Goal: Information Seeking & Learning: Check status

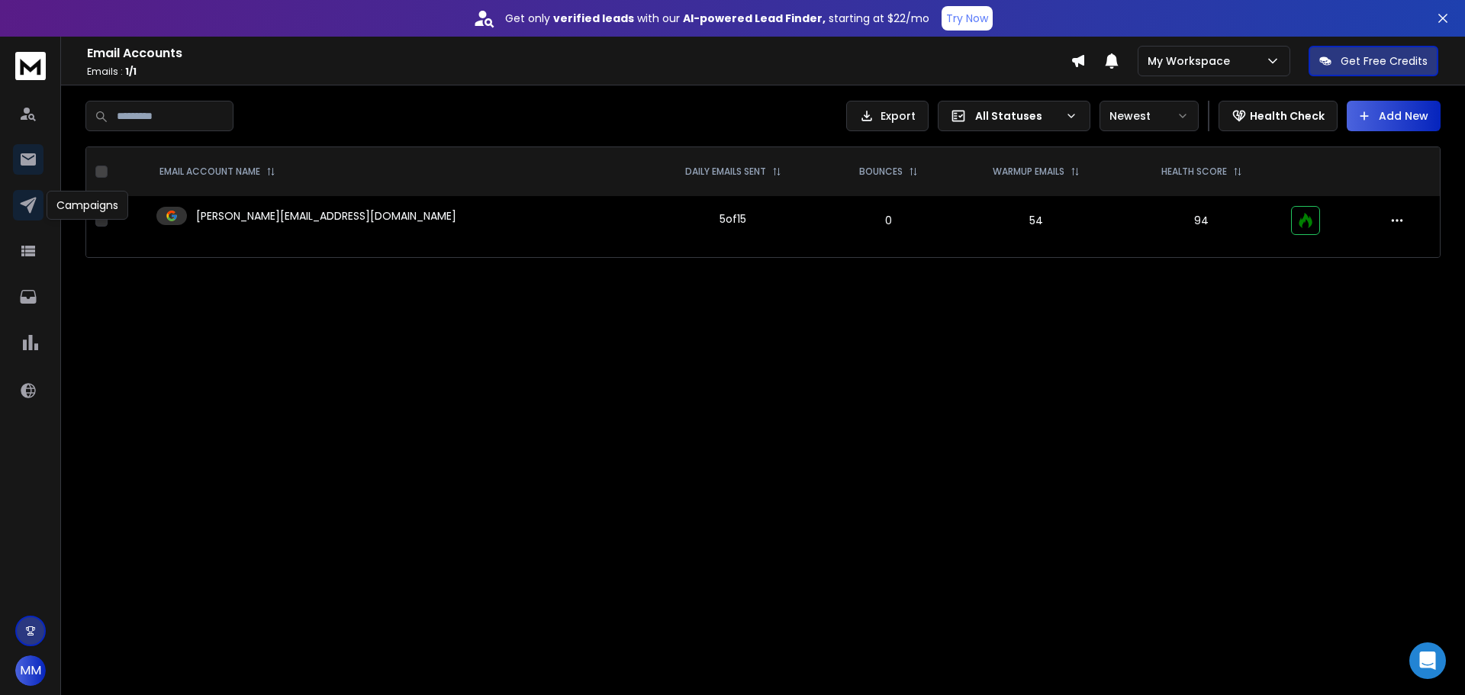
click at [37, 210] on icon at bounding box center [28, 205] width 18 height 18
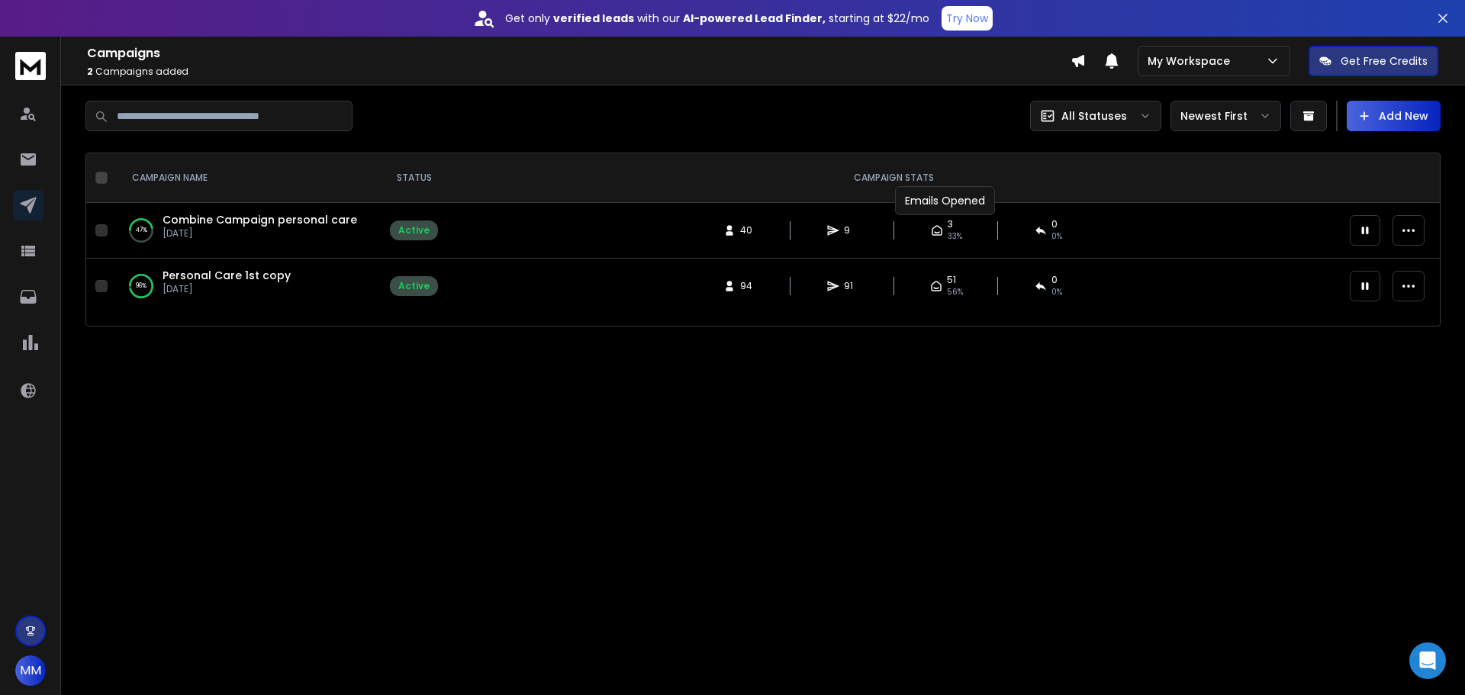
click at [955, 237] on span "33 %" at bounding box center [955, 236] width 14 height 12
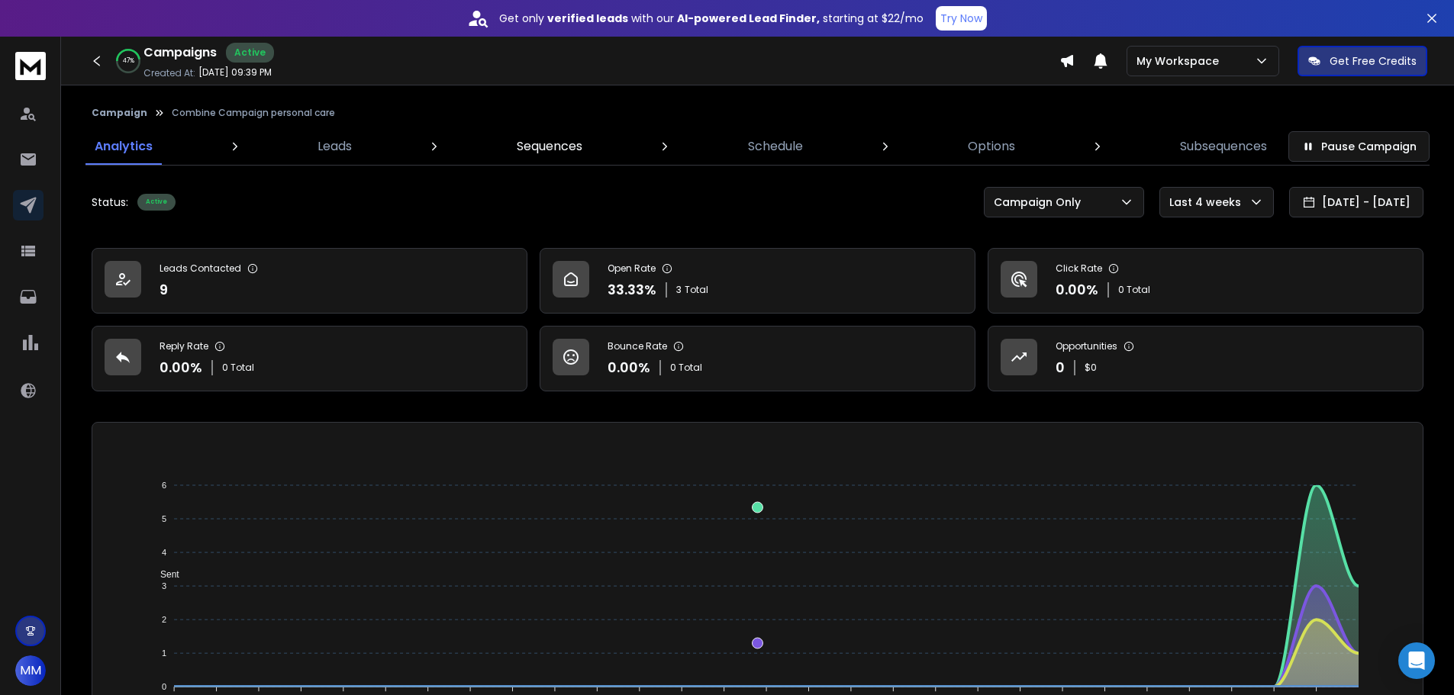
click at [588, 143] on link "Sequences" at bounding box center [549, 146] width 84 height 37
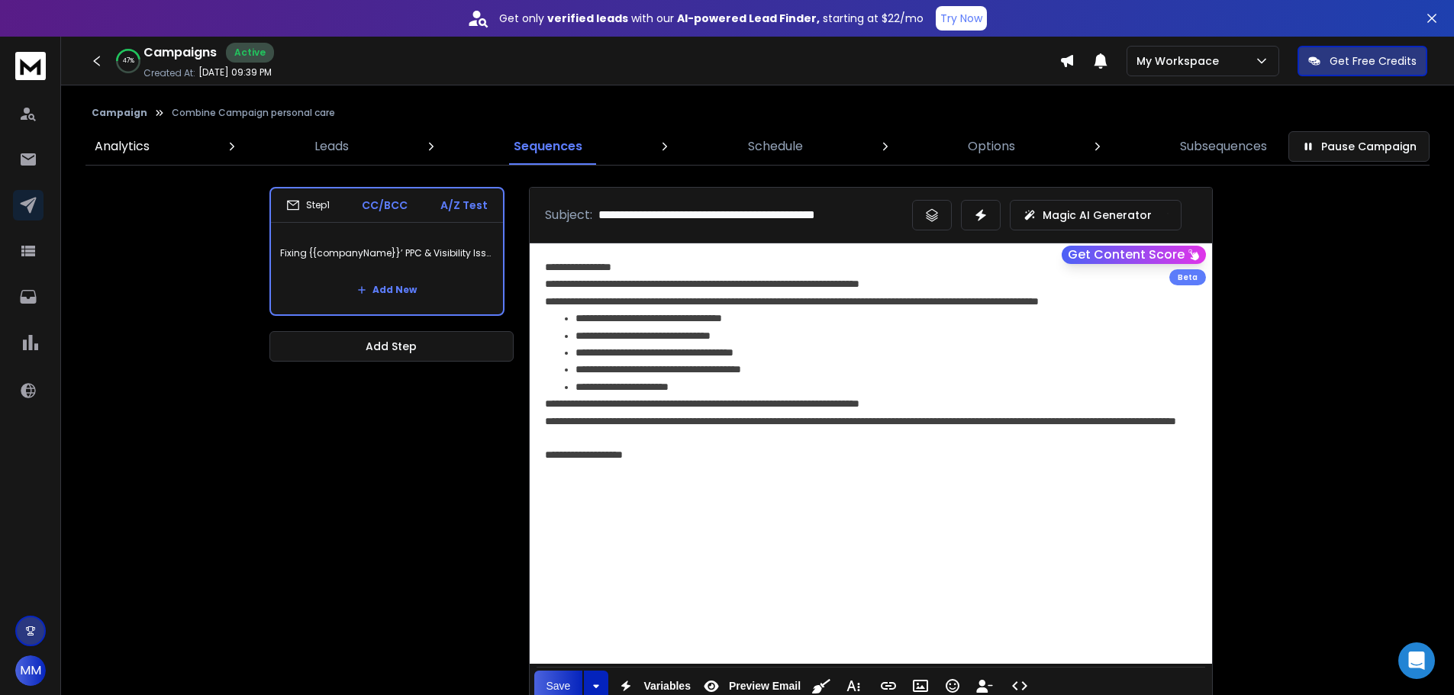
click at [134, 144] on p "Analytics" at bounding box center [122, 146] width 55 height 18
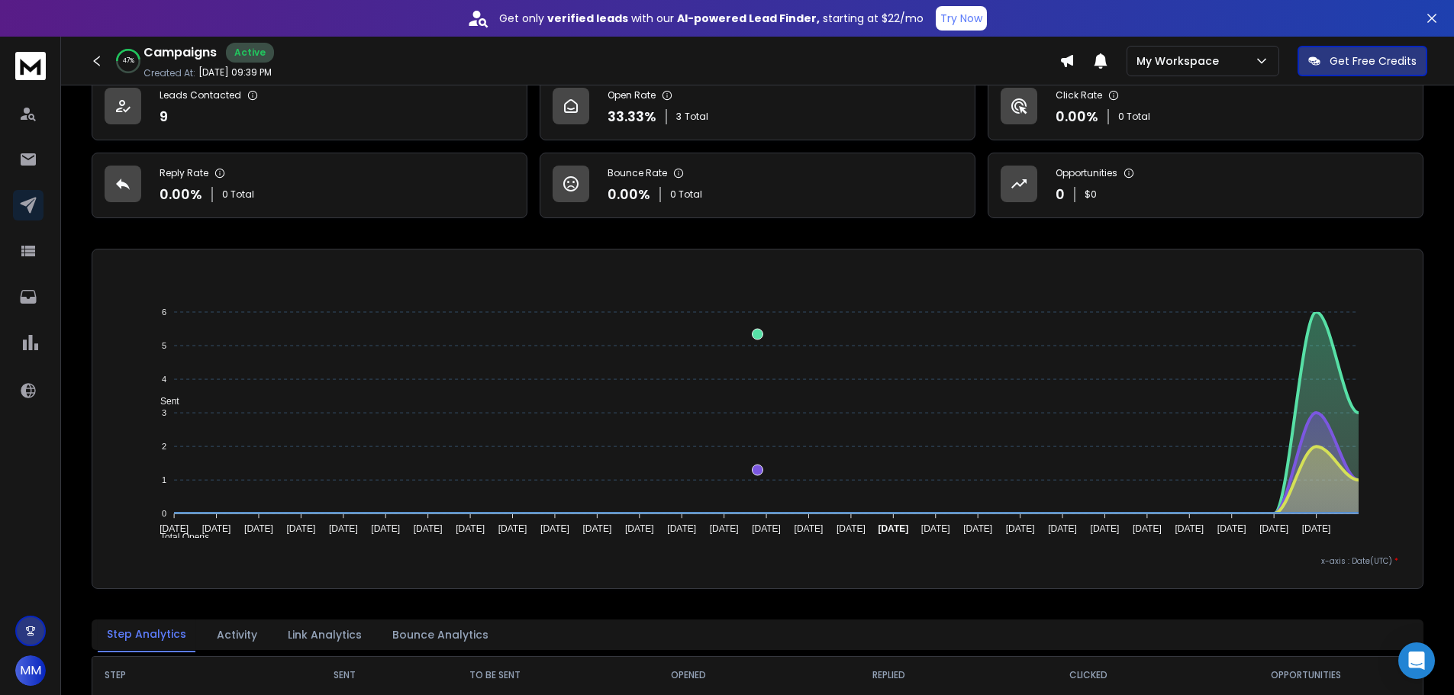
scroll to position [295, 0]
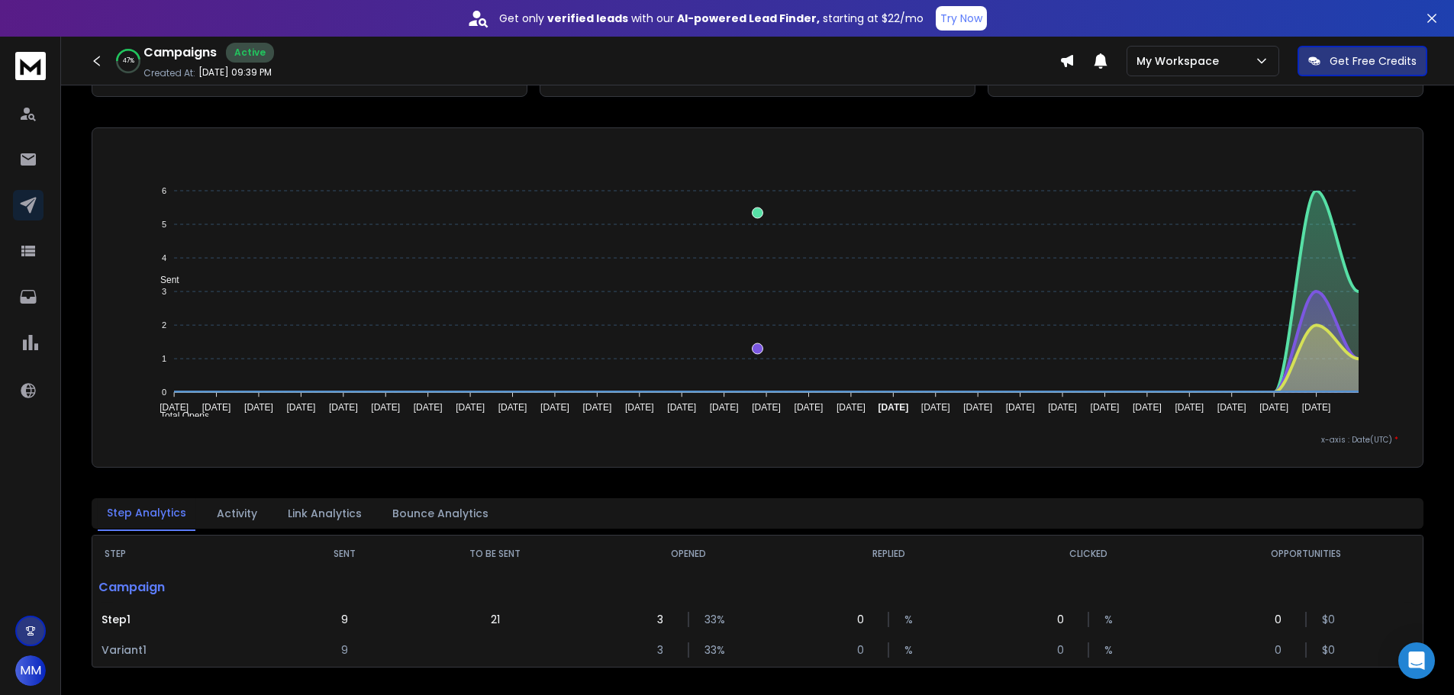
click at [266, 517] on div "Step Analytics Activity Link Analytics Bounce Analytics" at bounding box center [758, 513] width 1332 height 31
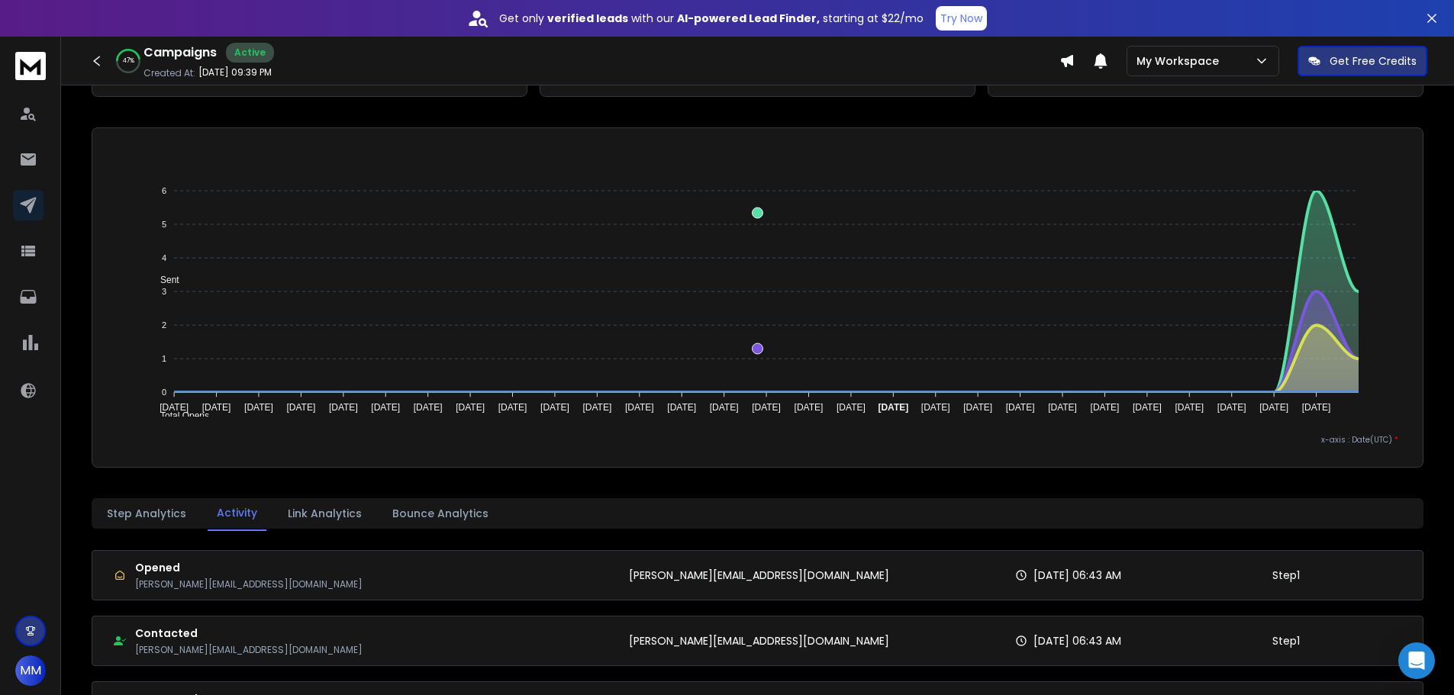
click at [234, 509] on button "Activity" at bounding box center [237, 513] width 59 height 35
